Goal: Check status: Check status

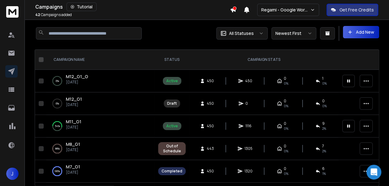
click at [190, 128] on td "450 1116 0 0% 9 2 %" at bounding box center [264, 126] width 149 height 23
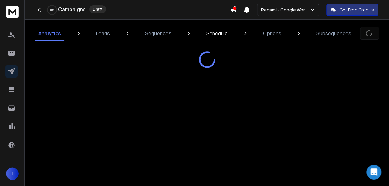
click at [214, 32] on p "Schedule" at bounding box center [217, 33] width 21 height 7
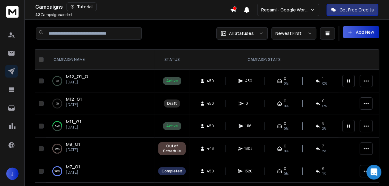
click at [123, 79] on div "0 % M12_G1_O 3 days ago" at bounding box center [100, 81] width 96 height 15
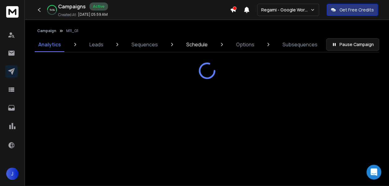
click at [203, 48] on link "Schedule" at bounding box center [197, 44] width 29 height 15
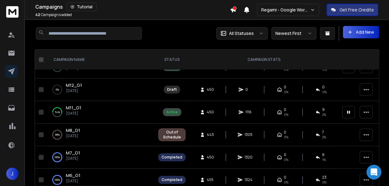
scroll to position [14, 0]
